Goal: Task Accomplishment & Management: Manage account settings

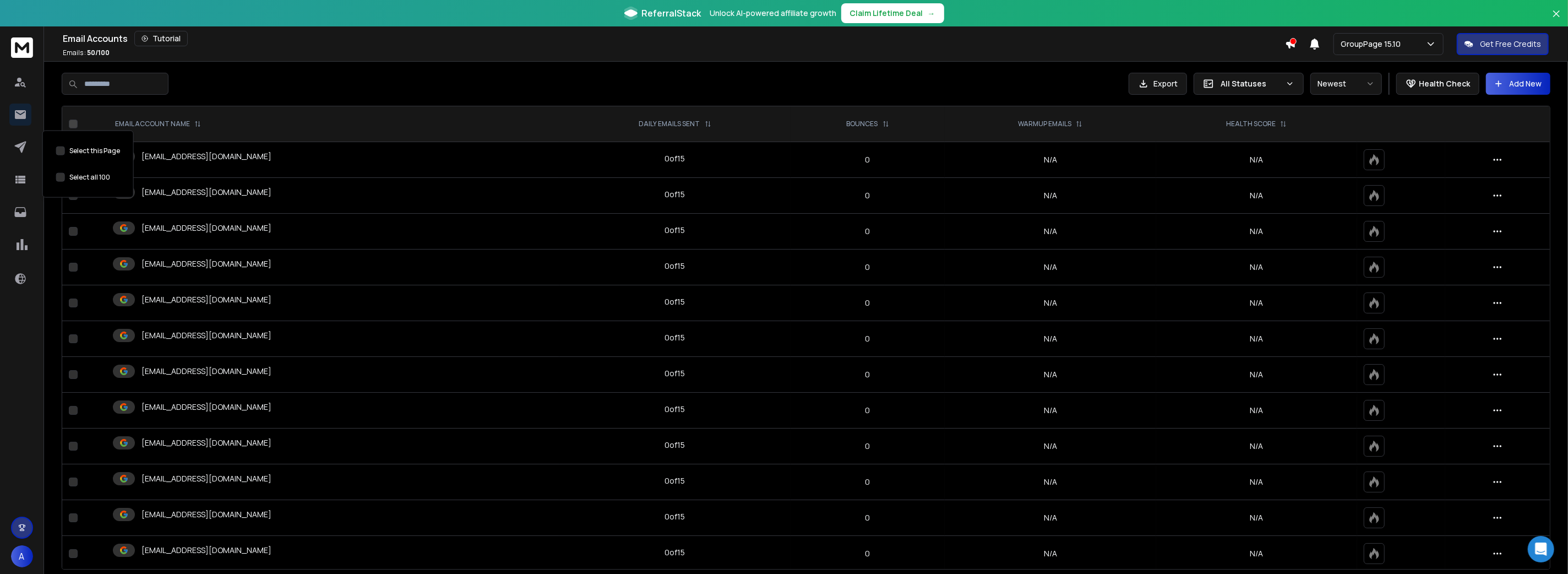
click at [58, 177] on button "Select this Page" at bounding box center [61, 177] width 9 height 9
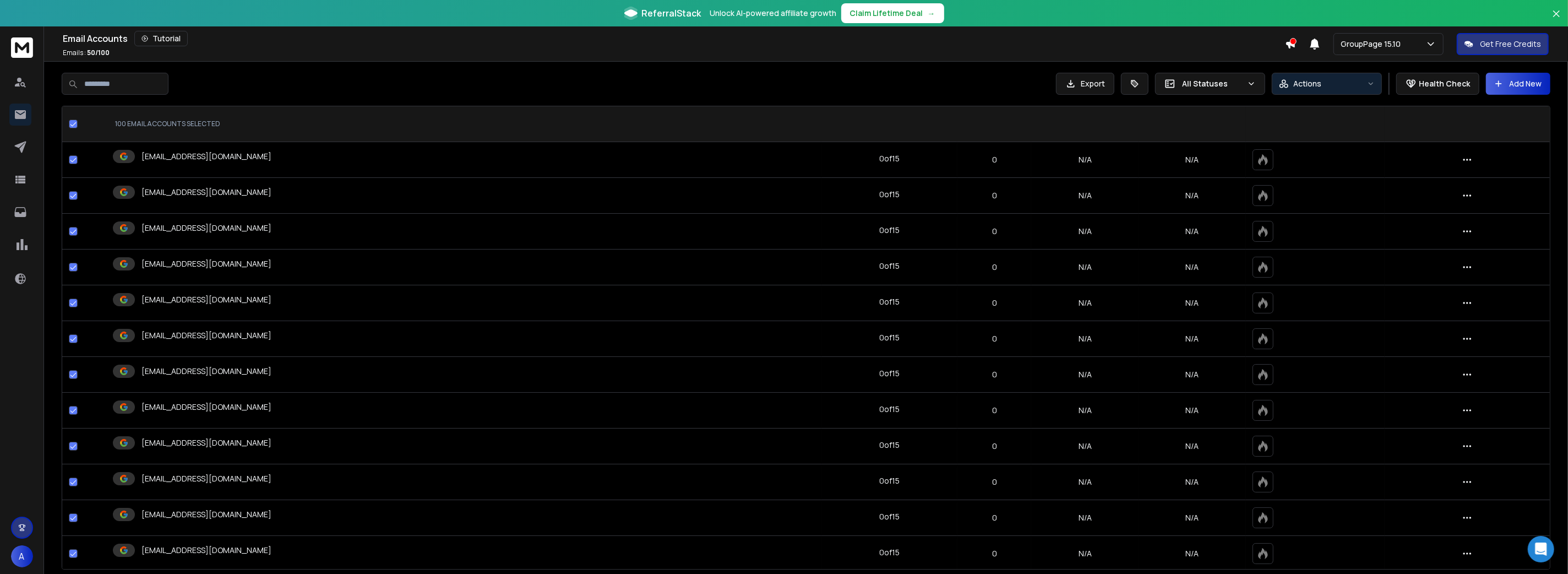
click at [1348, 78] on div "Actions" at bounding box center [1321, 84] width 84 height 11
click at [1316, 150] on div "Enable Warmup" at bounding box center [1340, 144] width 104 height 19
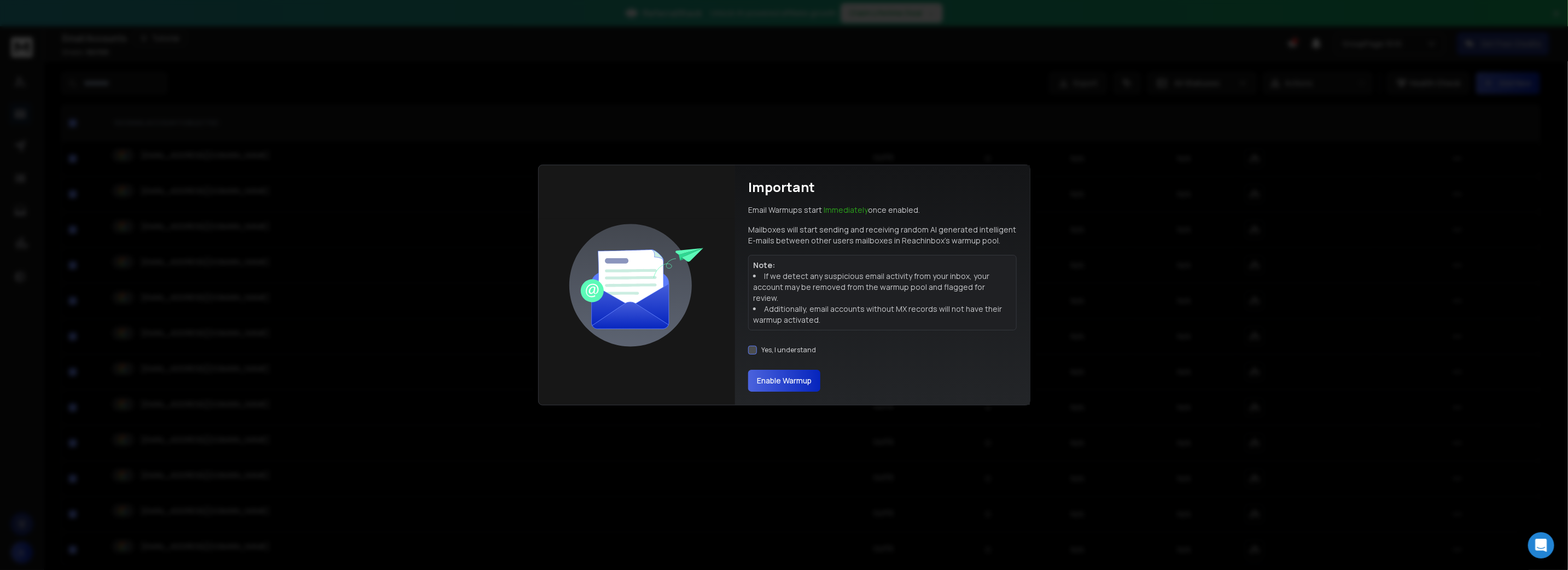
click at [774, 346] on label "Yes, I understand" at bounding box center [788, 350] width 55 height 9
click at [751, 346] on button "Yes, I understand" at bounding box center [753, 350] width 9 height 9
click at [768, 374] on button "Enable Warmup" at bounding box center [785, 381] width 73 height 22
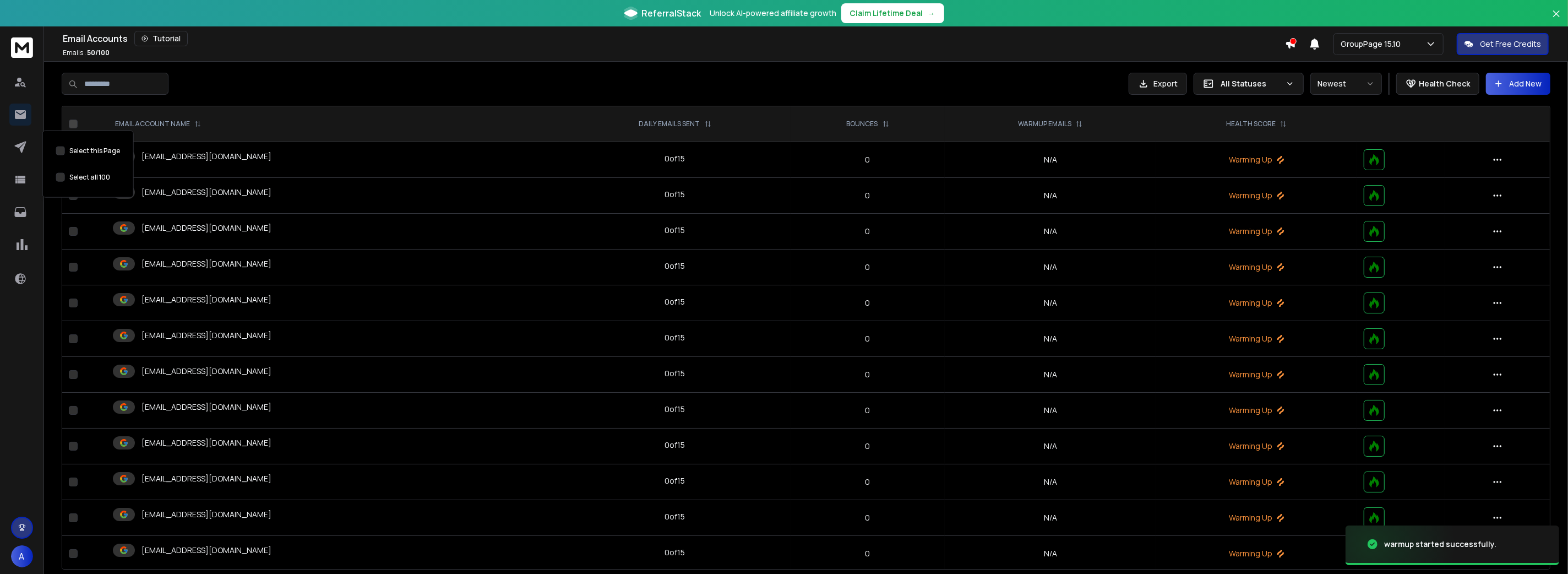
click at [60, 174] on button "Select this Page" at bounding box center [61, 177] width 9 height 9
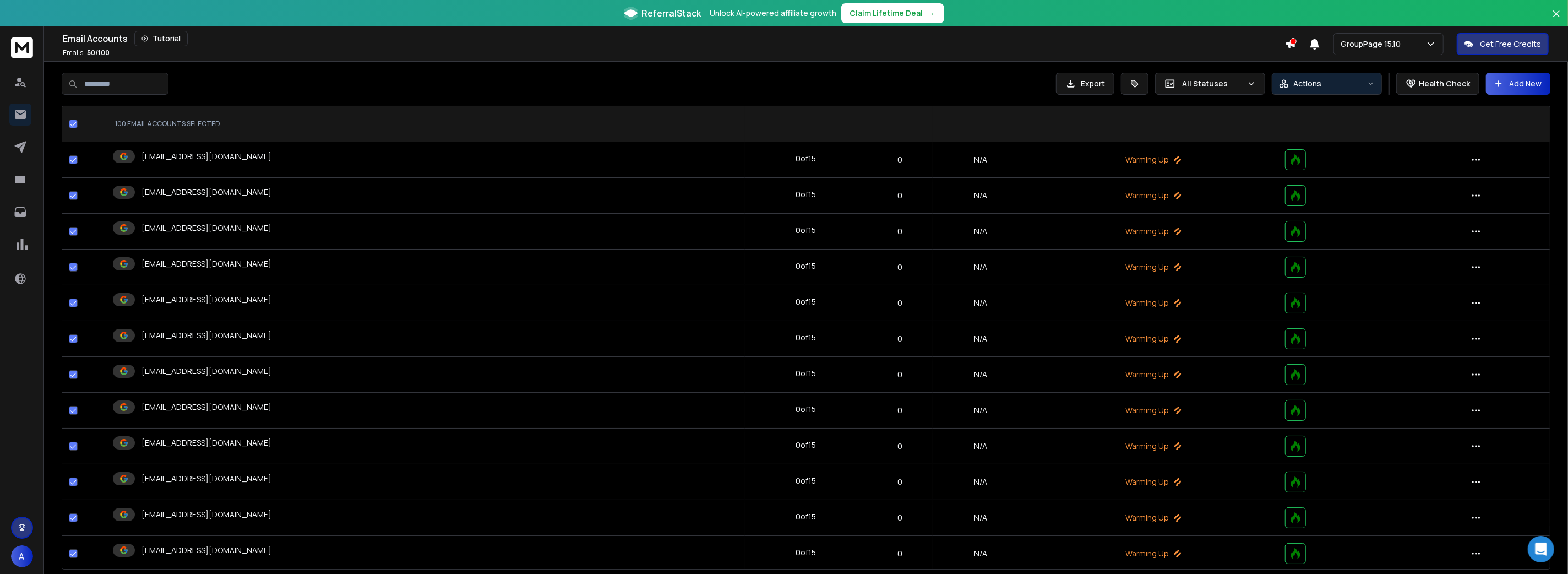
click at [1355, 86] on div "Actions" at bounding box center [1321, 84] width 84 height 11
click at [1318, 106] on div "Bulk Edit" at bounding box center [1316, 109] width 47 height 11
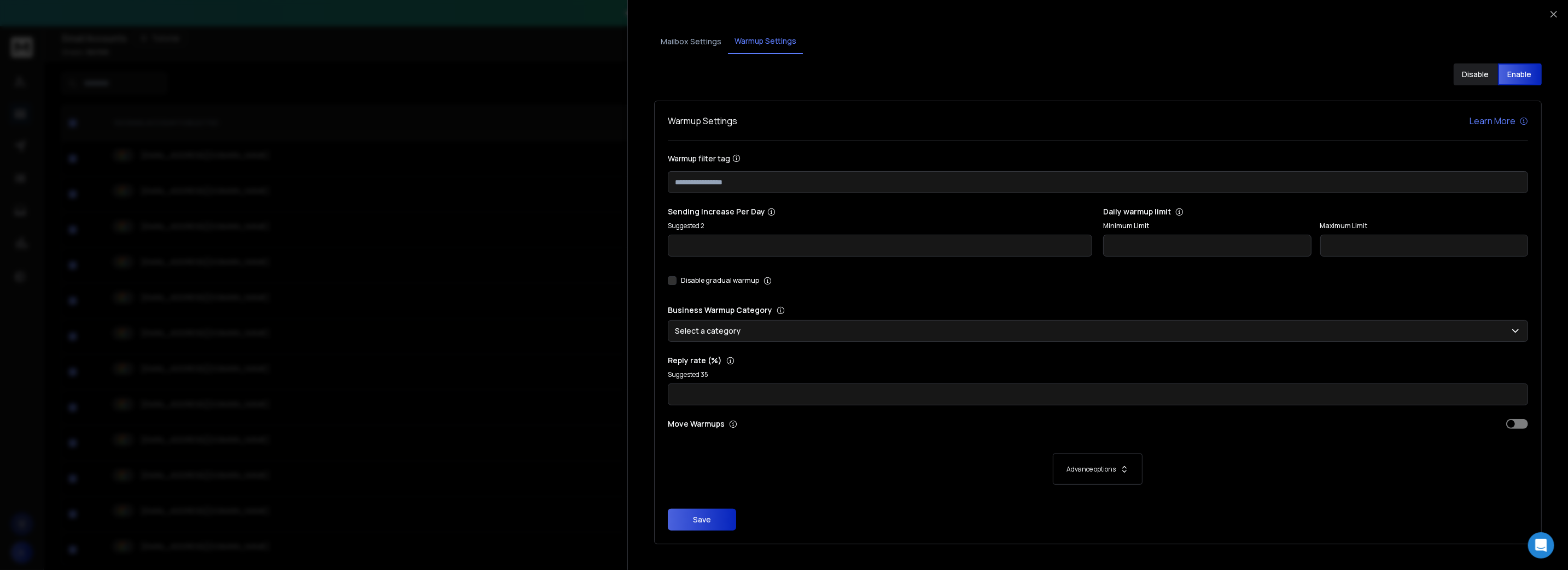
click at [775, 42] on button "Warmup Settings" at bounding box center [765, 42] width 75 height 25
click at [842, 250] on input "number" at bounding box center [880, 245] width 425 height 22
type input "*"
type input "**"
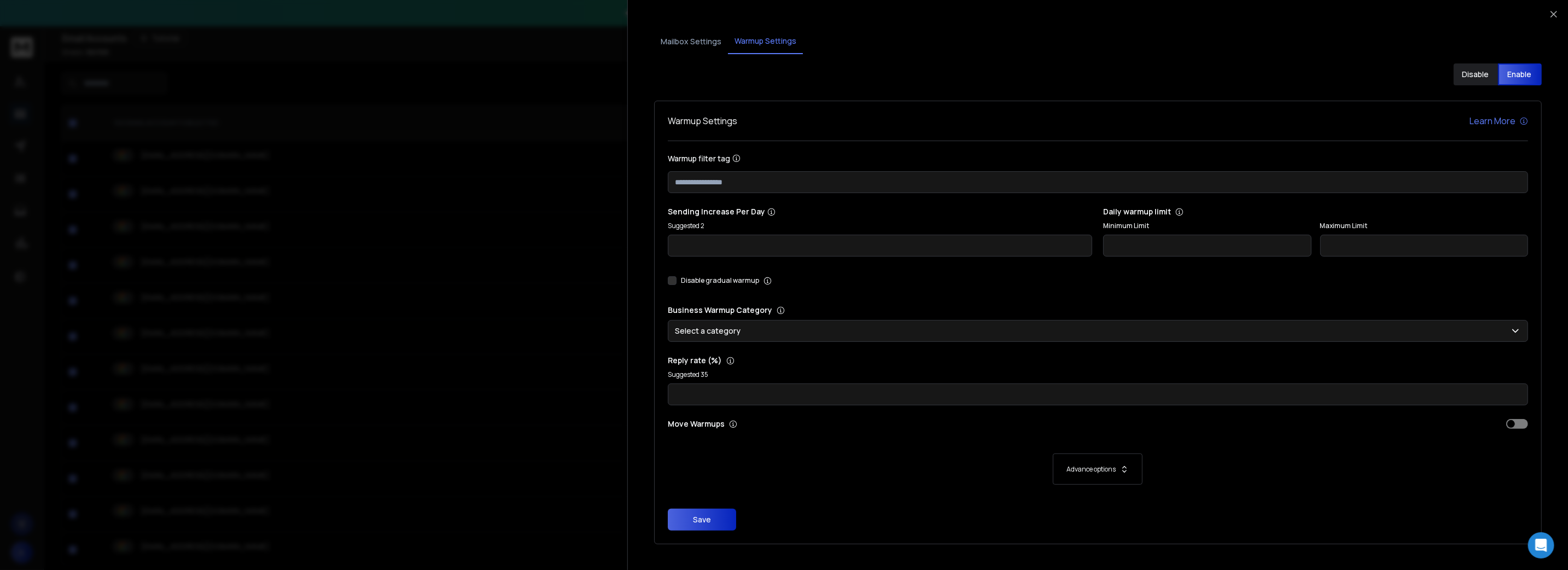
click at [704, 389] on input "number" at bounding box center [1098, 394] width 860 height 22
type input "**"
click at [1518, 422] on button "button" at bounding box center [1517, 423] width 22 height 10
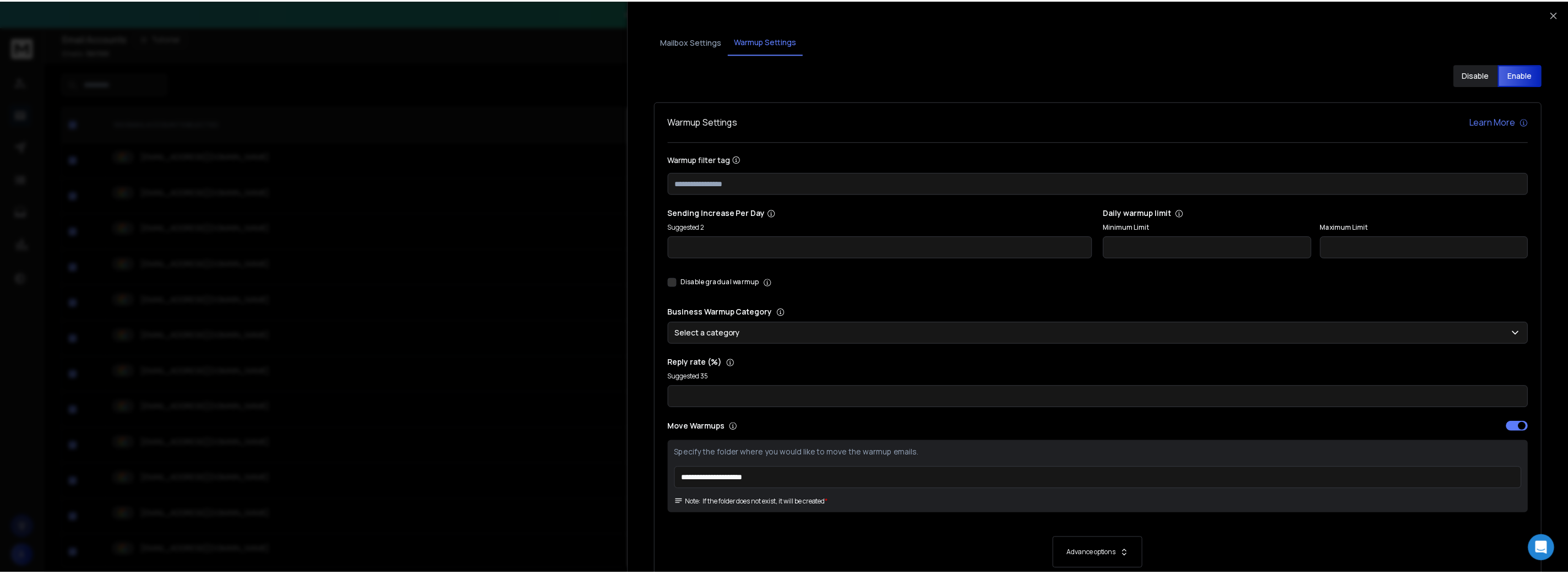
scroll to position [86, 0]
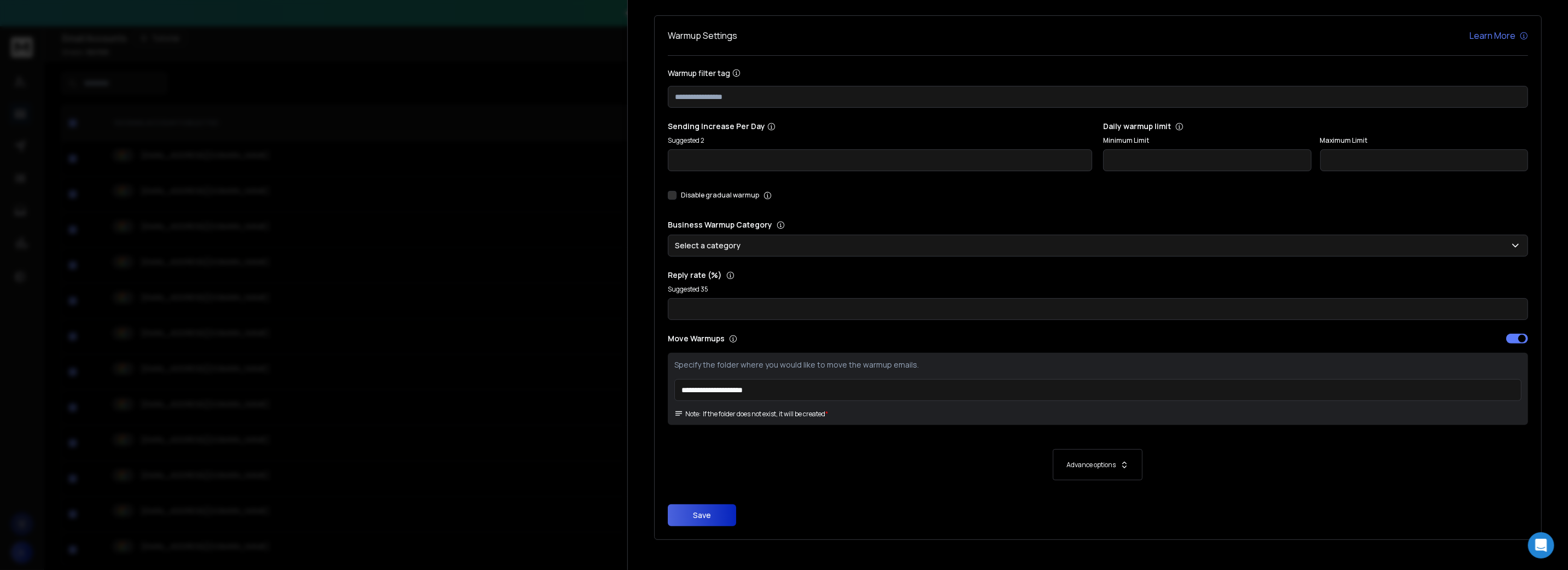
click at [705, 515] on button "Save" at bounding box center [702, 515] width 68 height 22
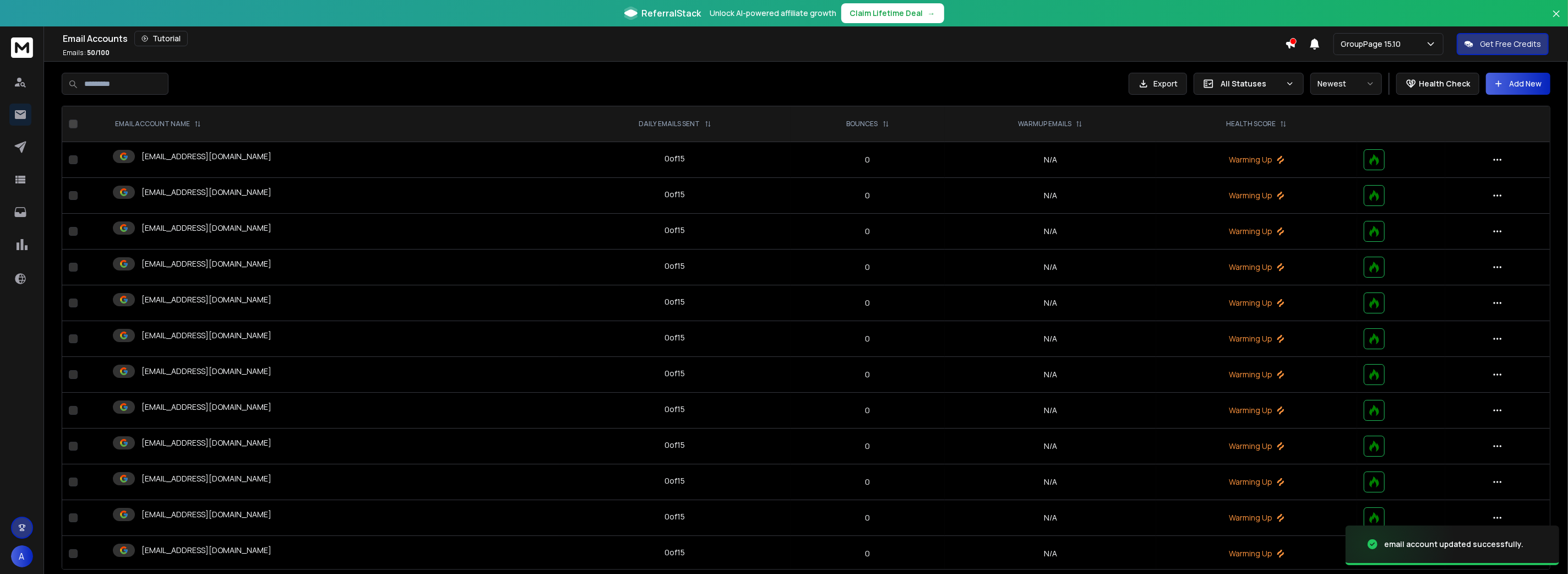
click at [765, 275] on td "0 of 15" at bounding box center [674, 264] width 231 height 29
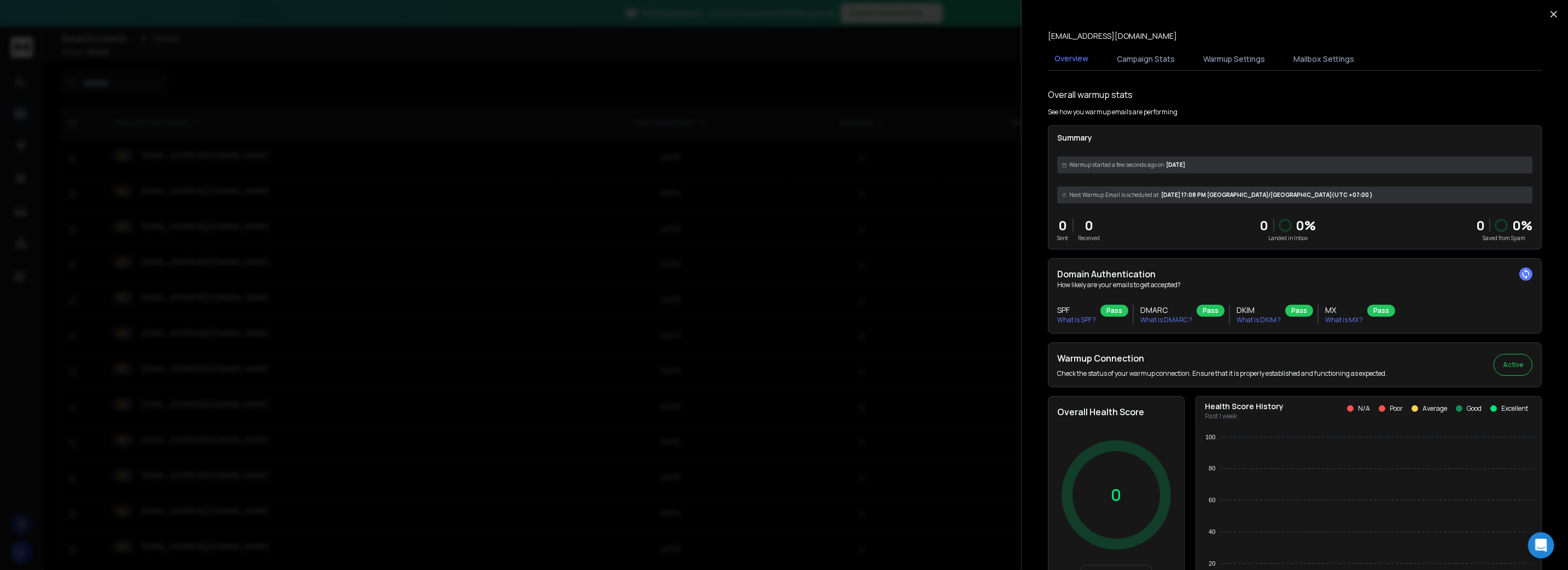
click at [1549, 15] on icon "button" at bounding box center [1554, 14] width 11 height 11
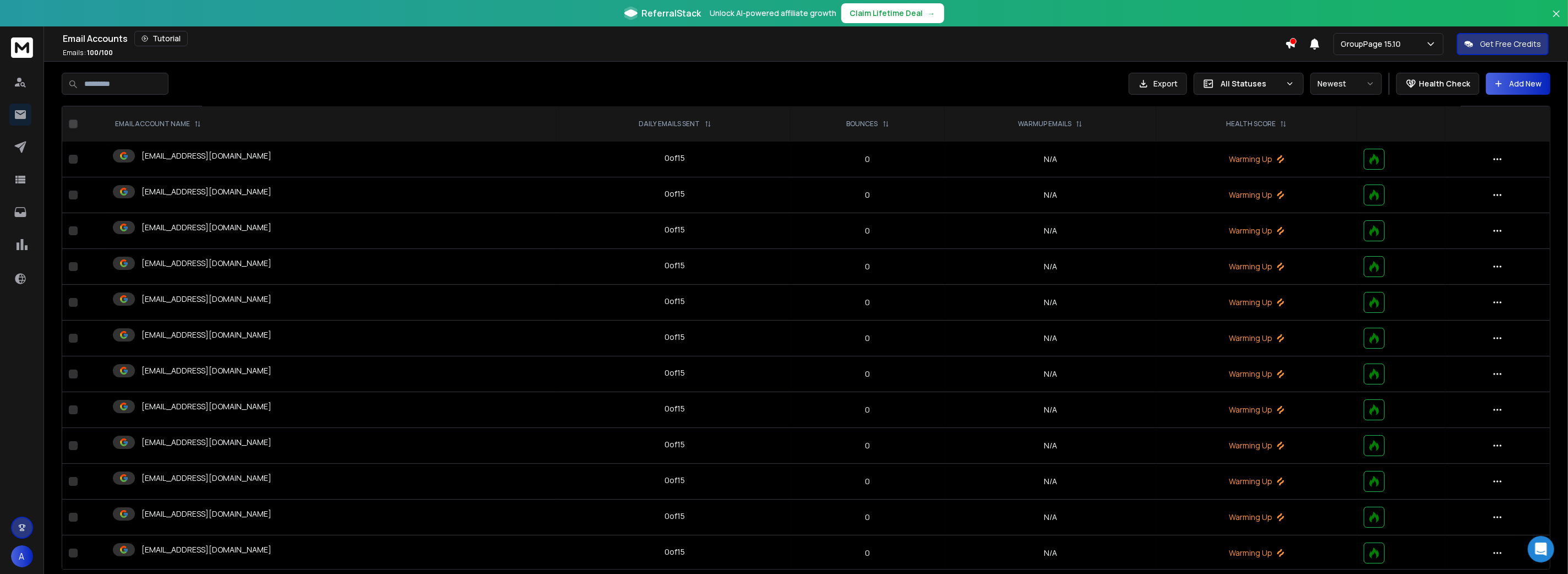
scroll to position [75, 0]
